Goal: Task Accomplishment & Management: Use online tool/utility

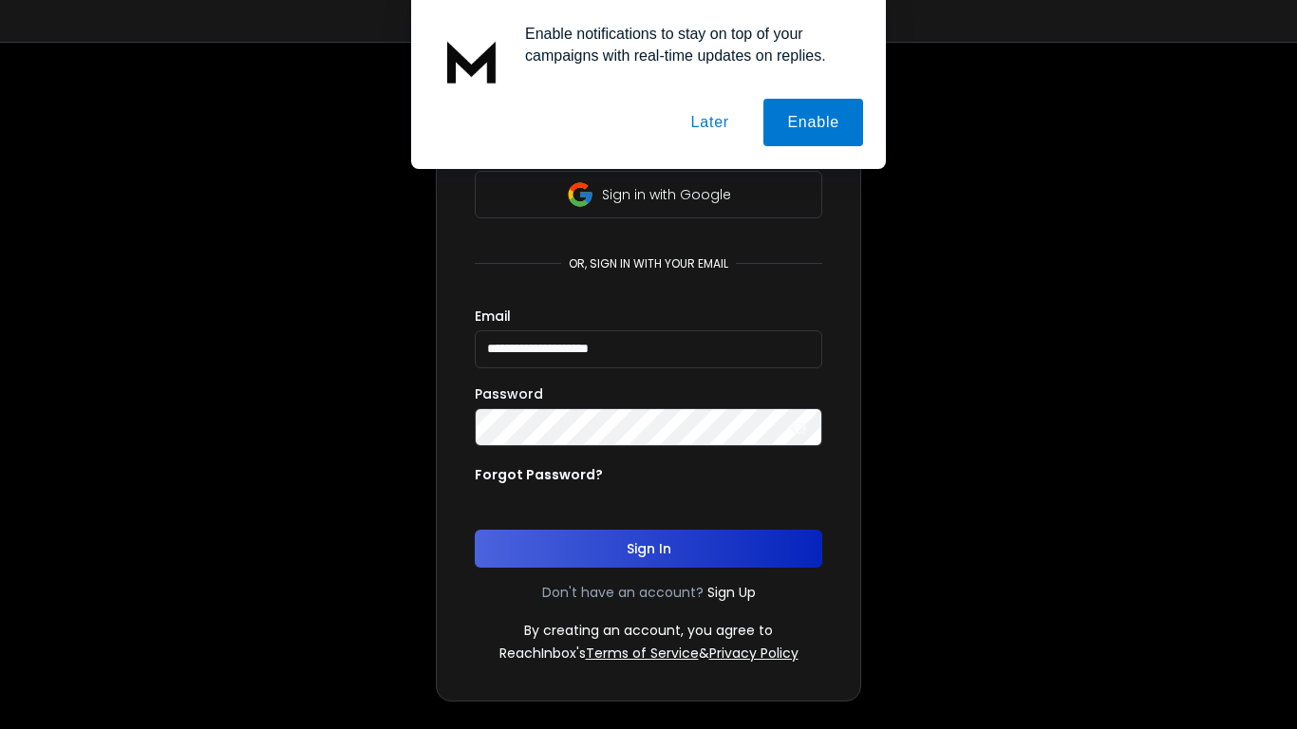
type input "**********"
click at [648, 548] on button "Sign In" at bounding box center [648, 549] width 347 height 38
